Goal: Task Accomplishment & Management: Manage account settings

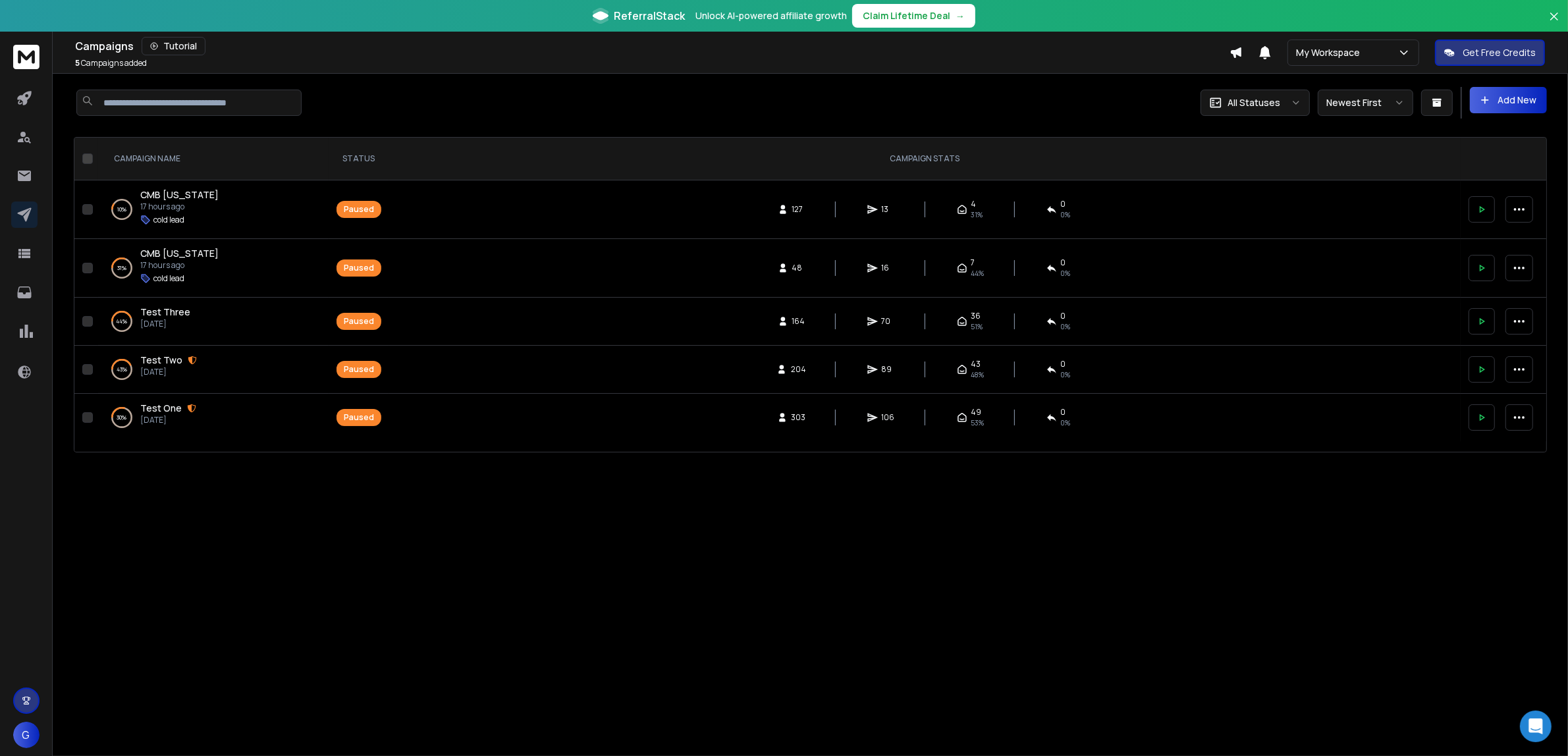
click at [202, 196] on span "CMB [US_STATE]" at bounding box center [179, 194] width 78 height 13
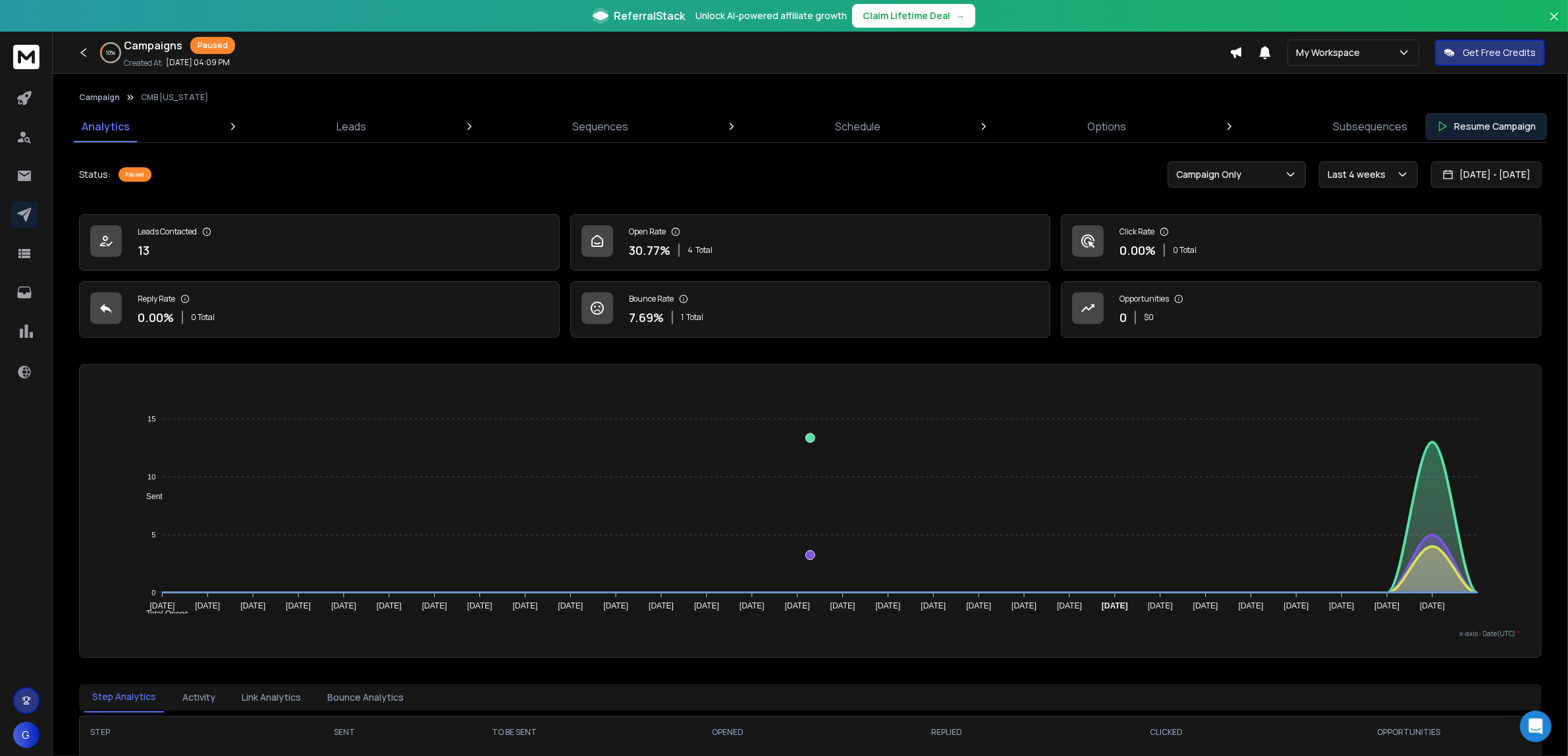
click at [1487, 129] on button "Resume Campaign" at bounding box center [1486, 126] width 121 height 26
click at [26, 206] on link at bounding box center [24, 215] width 26 height 26
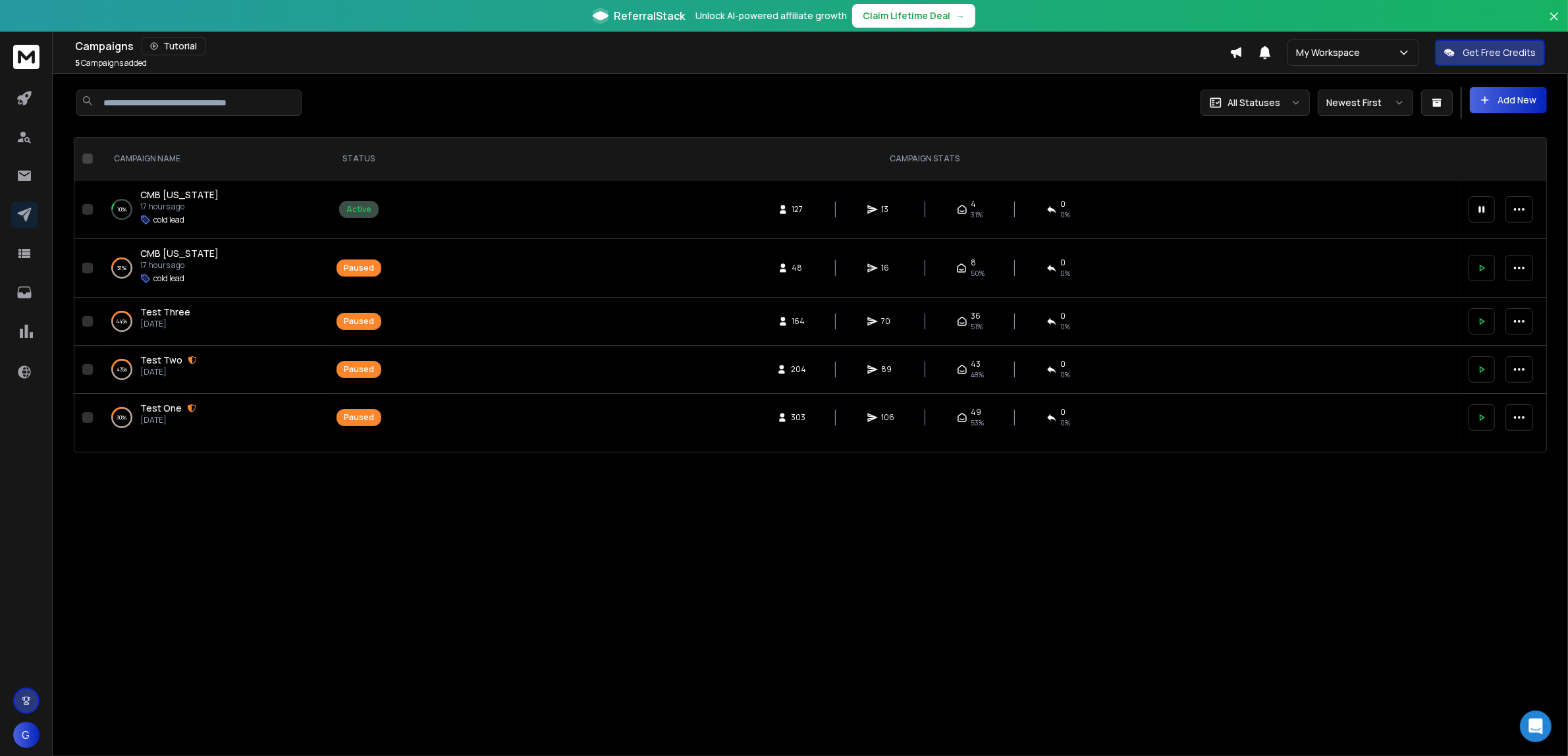
click at [216, 252] on span "CMB [US_STATE]" at bounding box center [179, 253] width 78 height 13
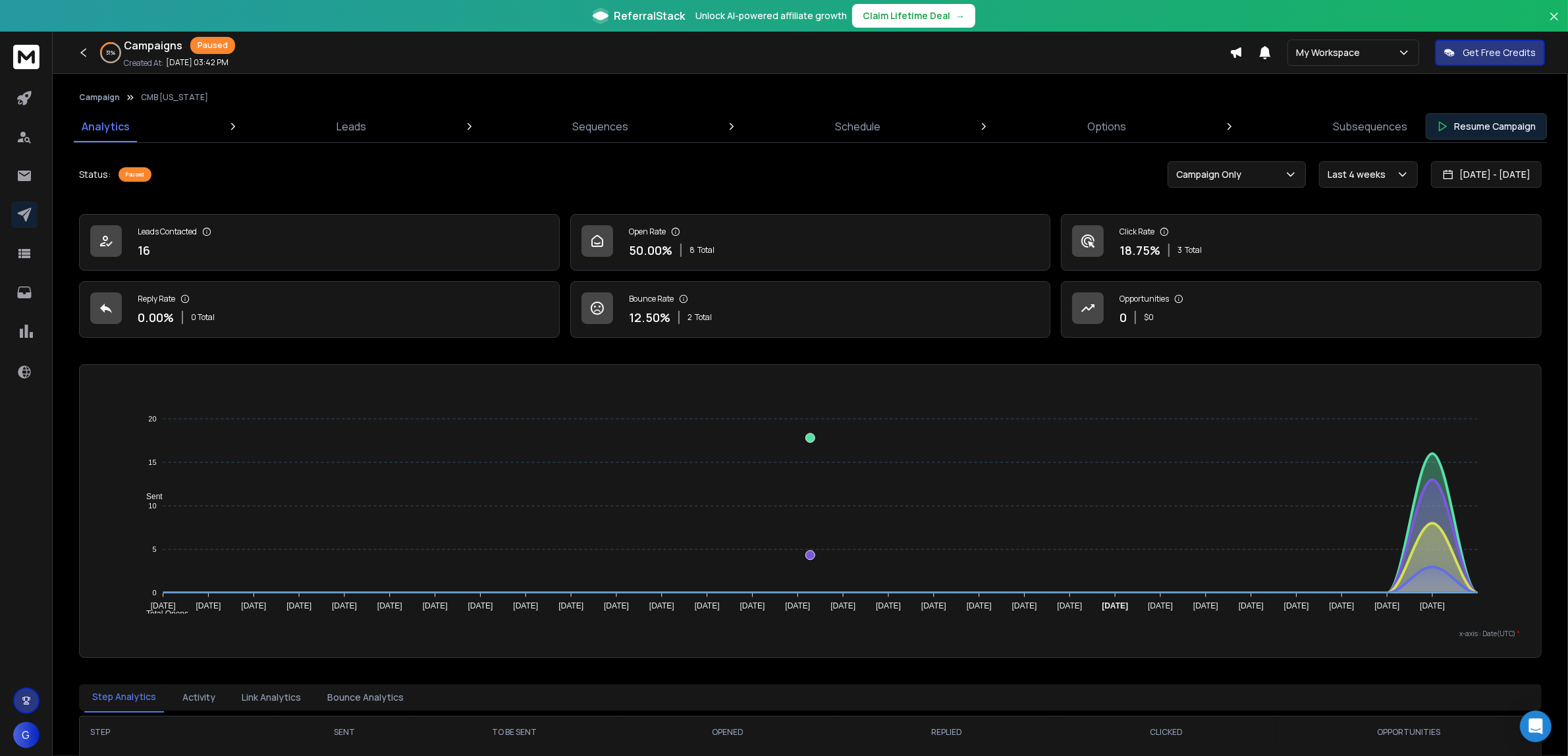
click at [1481, 126] on button "Resume Campaign" at bounding box center [1486, 126] width 121 height 26
click at [1113, 126] on p "Options" at bounding box center [1114, 126] width 39 height 16
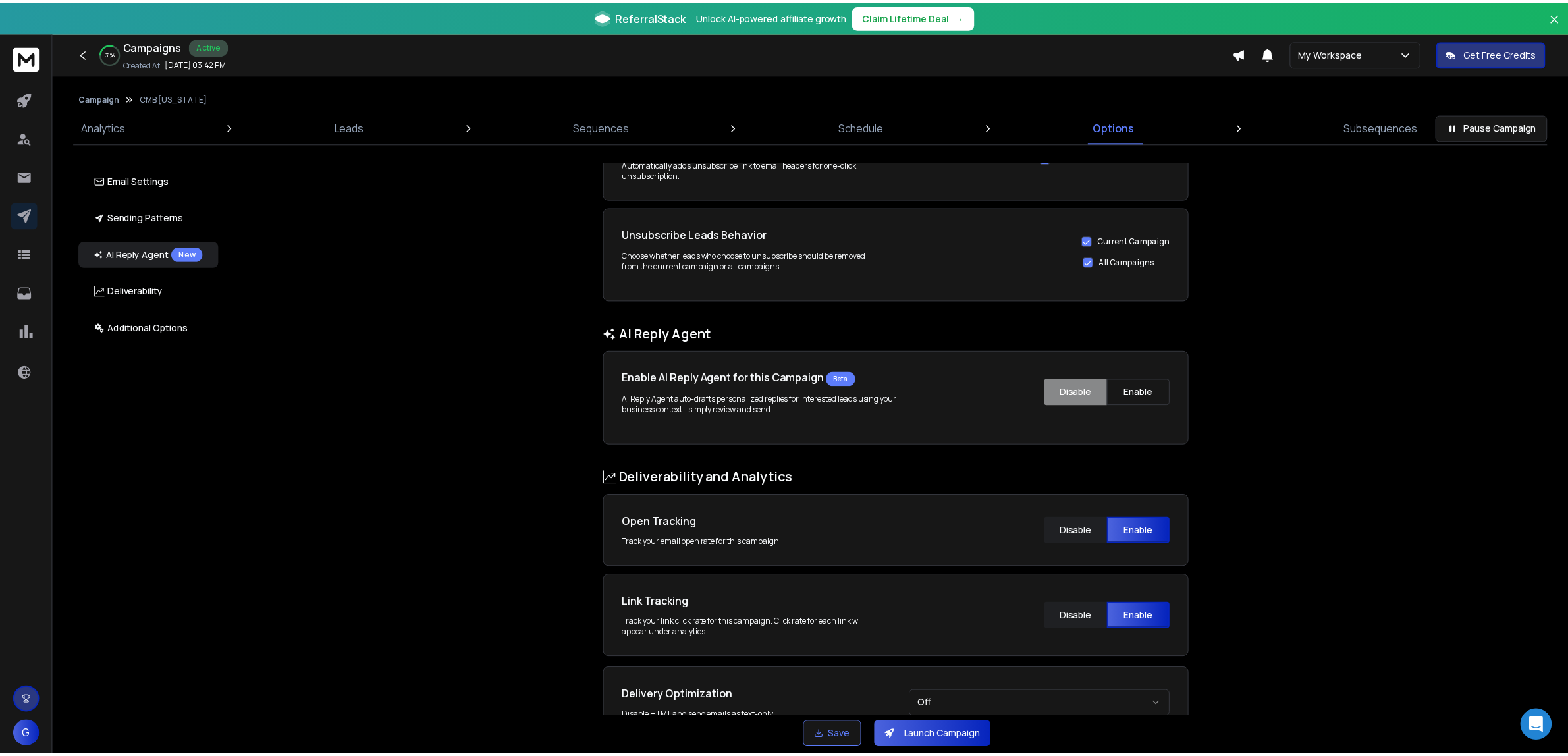
scroll to position [1123, 0]
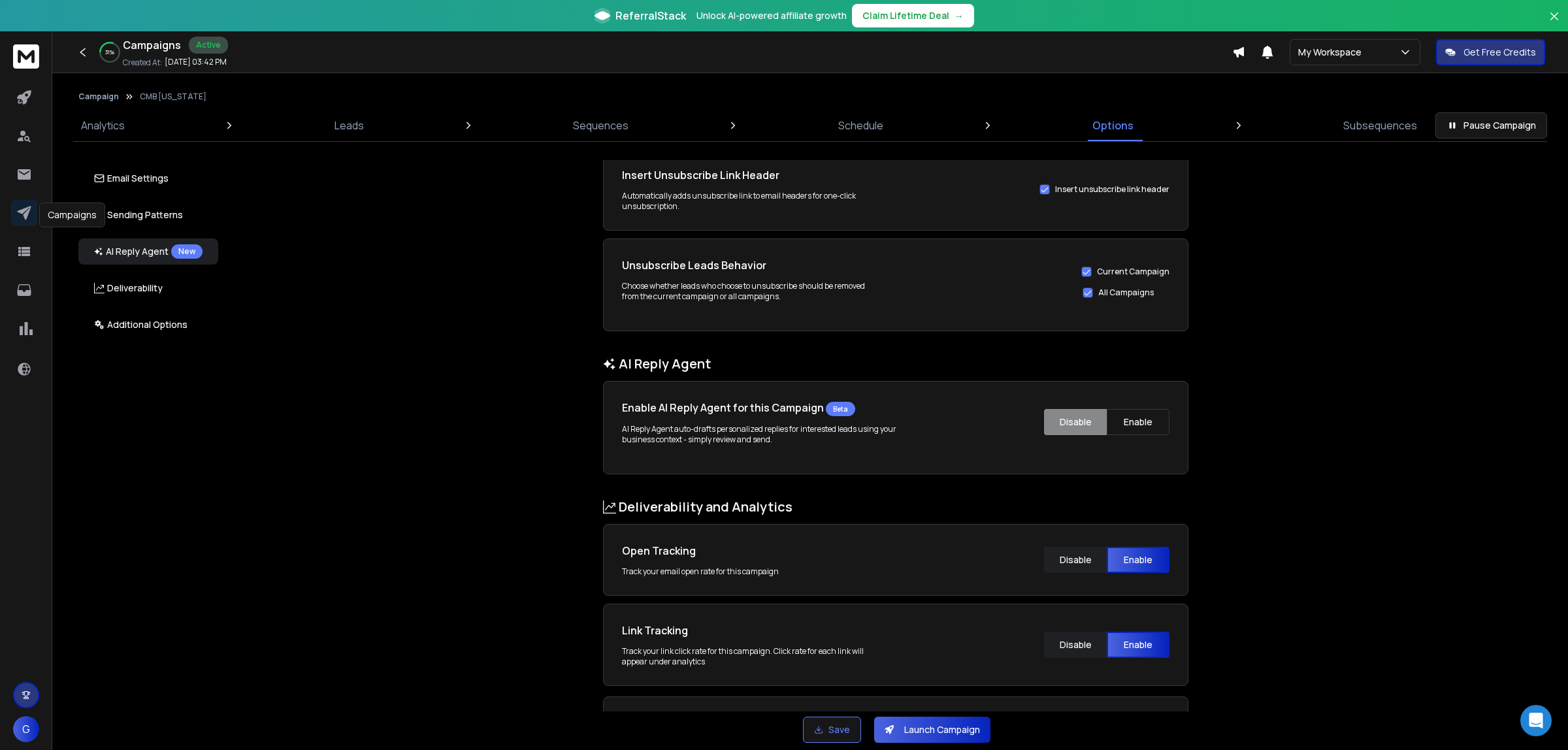
click at [23, 217] on icon at bounding box center [24, 213] width 16 height 16
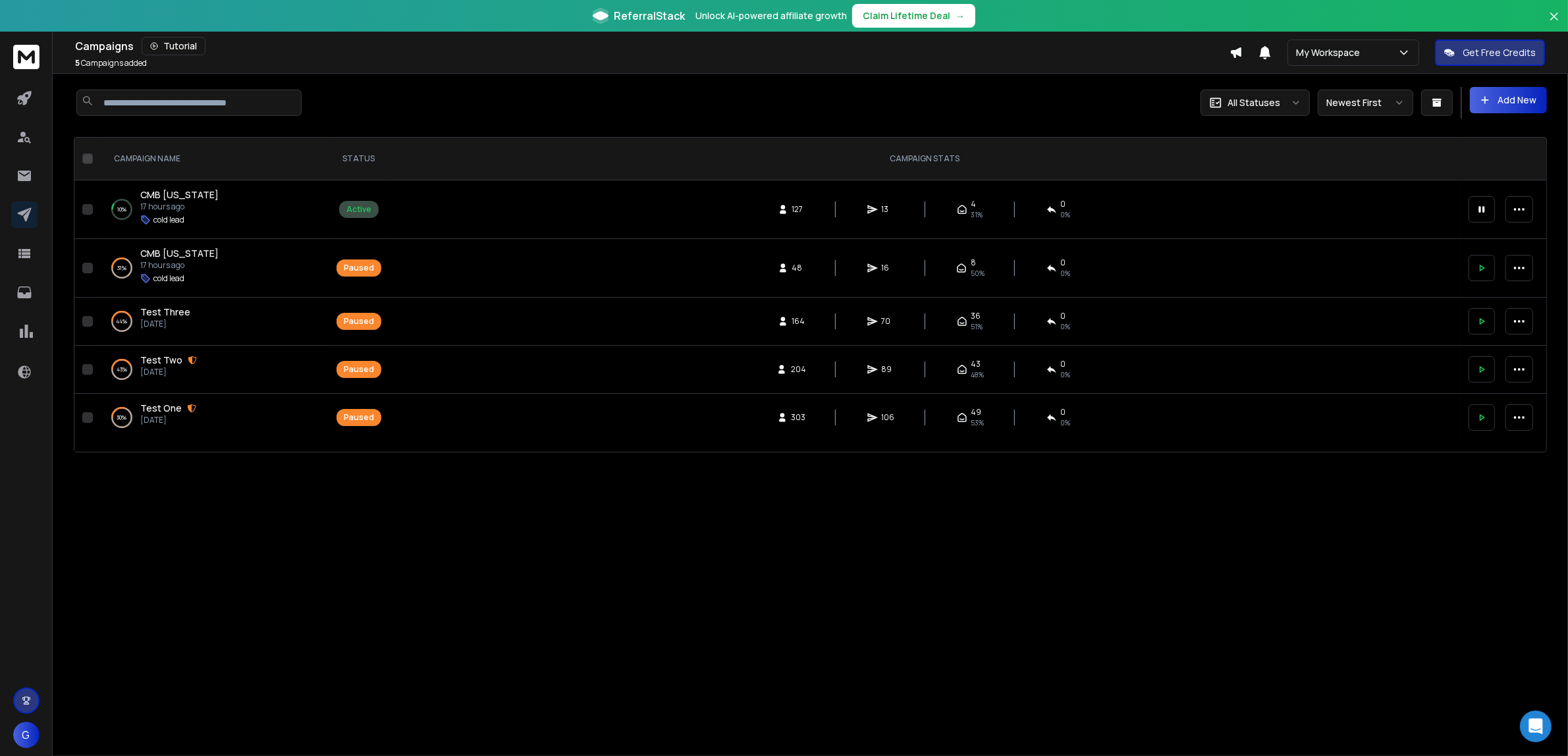
click at [247, 254] on div "31 % CMB [US_STATE] 17 hours ago cold lead" at bounding box center [213, 268] width 204 height 42
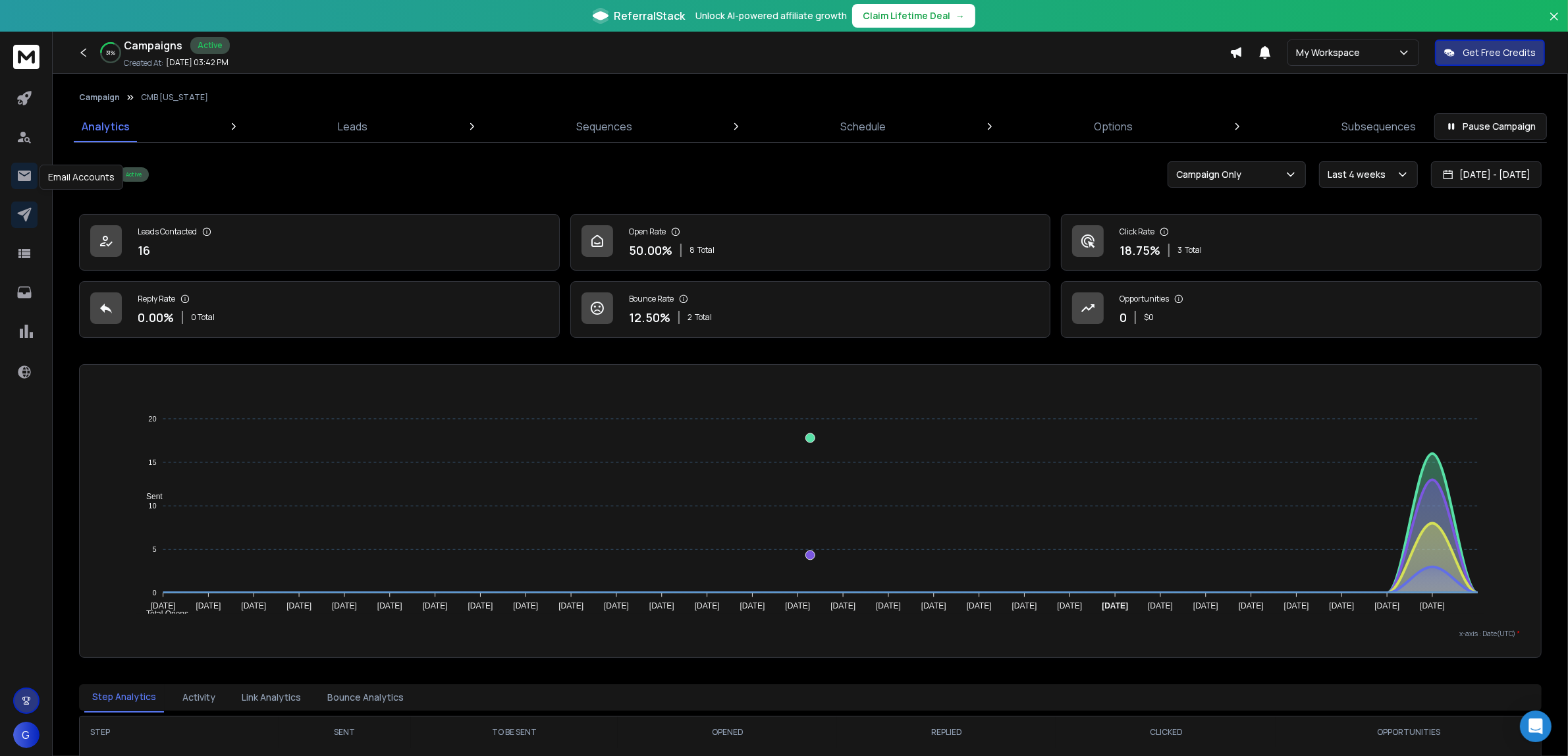
click at [21, 183] on icon at bounding box center [24, 176] width 16 height 16
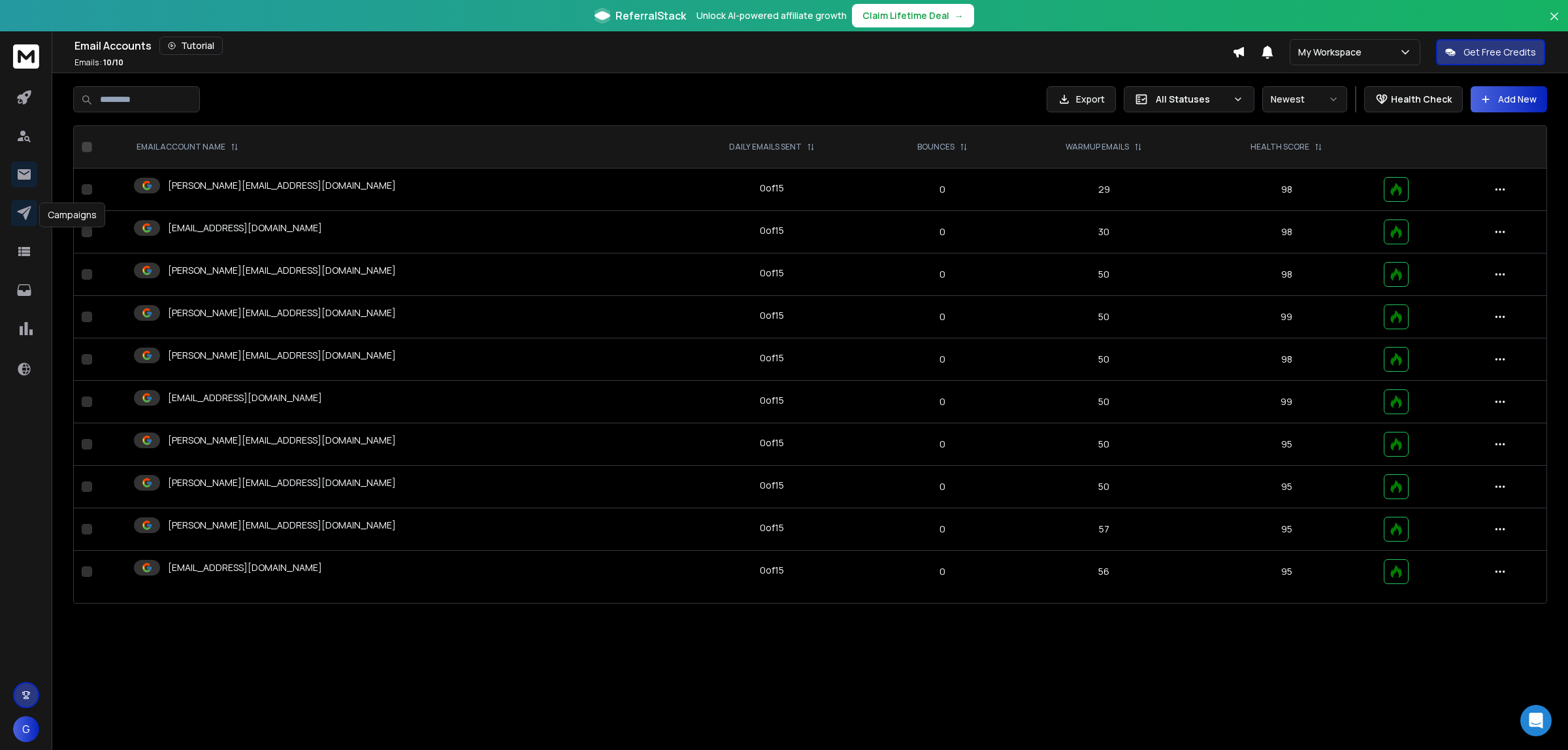
click at [18, 226] on link at bounding box center [24, 213] width 26 height 26
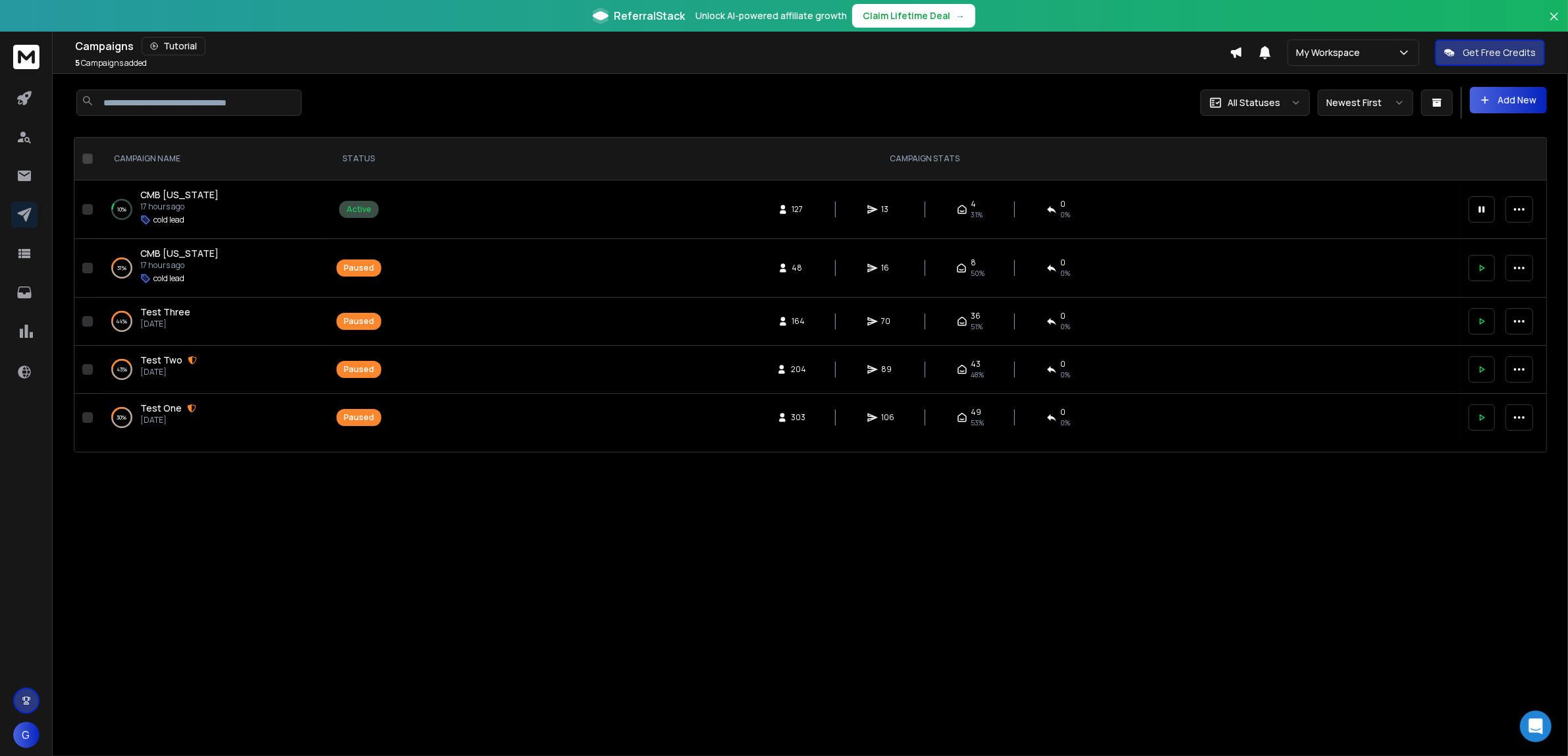
click at [193, 269] on p "17 hours ago" at bounding box center [179, 266] width 78 height 10
